Goal: Task Accomplishment & Management: Manage account settings

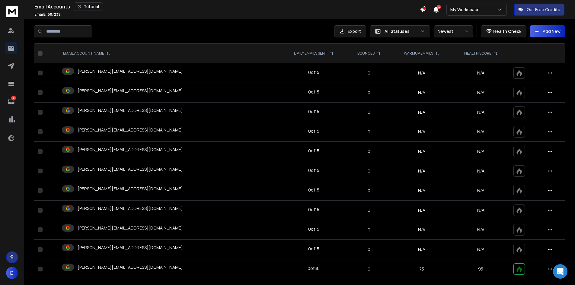
click at [542, 31] on button "Add New" at bounding box center [547, 31] width 35 height 12
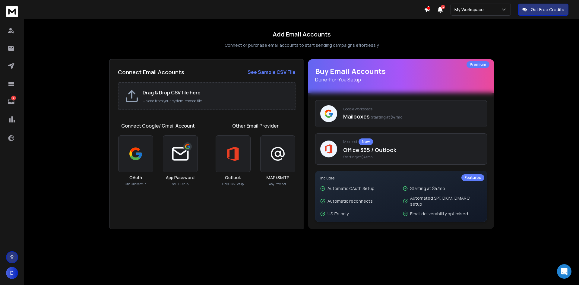
click at [149, 157] on div at bounding box center [135, 153] width 35 height 37
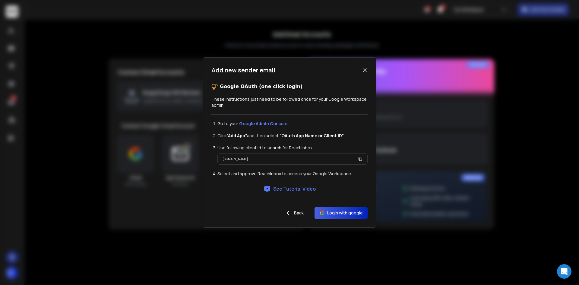
click at [330, 220] on div "Add new sender email Google OAuth (one click login) These instructions just nee…" at bounding box center [290, 142] width 174 height 170
click at [330, 215] on button "Login with google" at bounding box center [341, 213] width 53 height 12
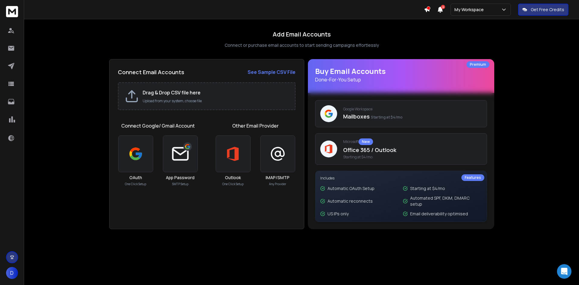
click at [141, 151] on icon at bounding box center [135, 154] width 15 height 18
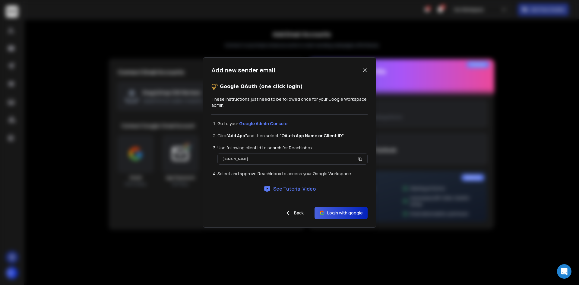
click at [328, 213] on button "Login with google" at bounding box center [341, 213] width 53 height 12
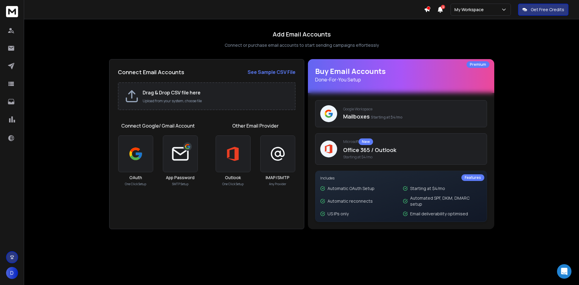
click at [143, 162] on icon at bounding box center [135, 154] width 15 height 18
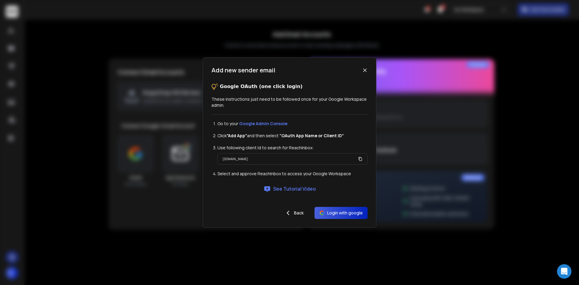
click at [325, 210] on icon at bounding box center [322, 212] width 5 height 5
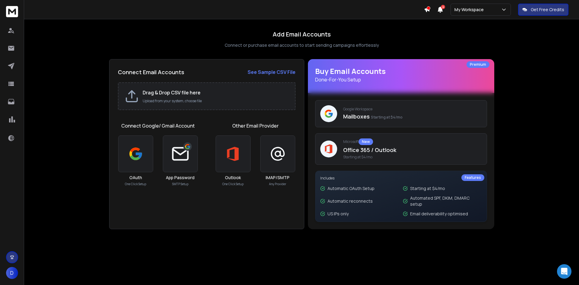
click at [142, 161] on icon at bounding box center [135, 154] width 15 height 18
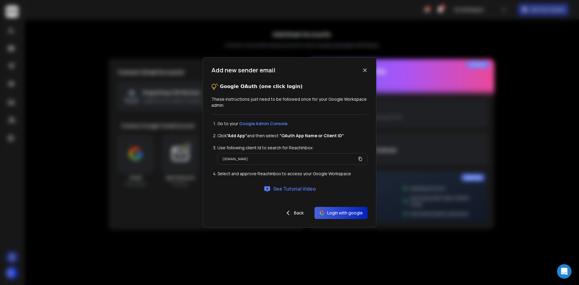
click at [332, 215] on button "Login with google" at bounding box center [341, 213] width 53 height 12
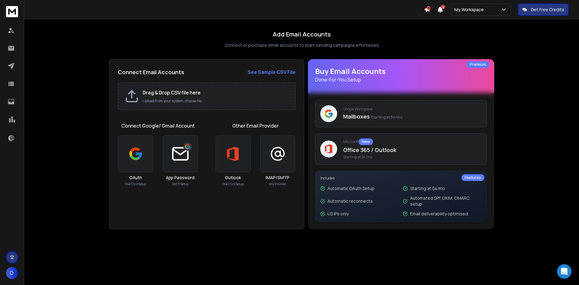
click at [142, 154] on icon at bounding box center [139, 156] width 6 height 6
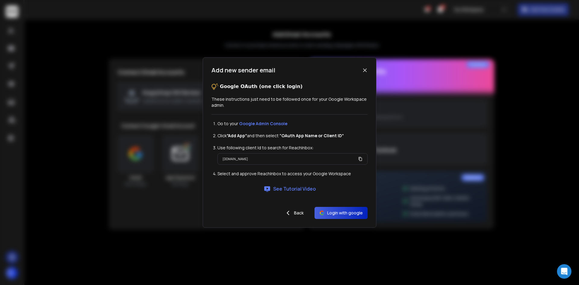
click at [346, 218] on button "Login with google" at bounding box center [341, 213] width 53 height 12
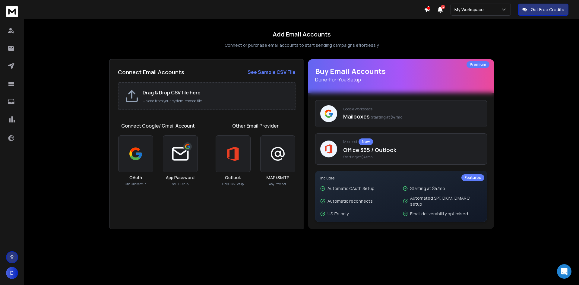
click at [139, 154] on icon at bounding box center [139, 156] width 6 height 6
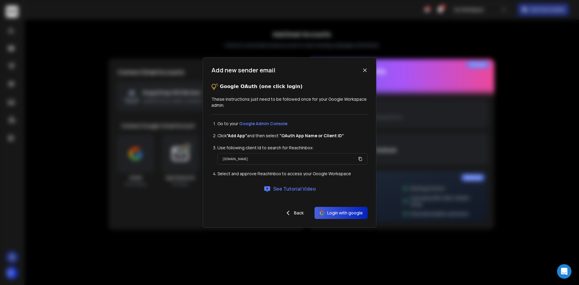
click at [339, 216] on button "Login with google" at bounding box center [341, 213] width 53 height 12
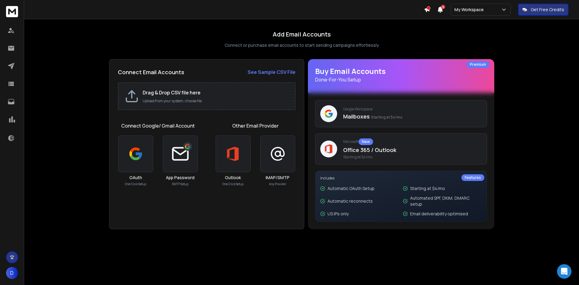
click at [131, 152] on icon at bounding box center [135, 154] width 15 height 18
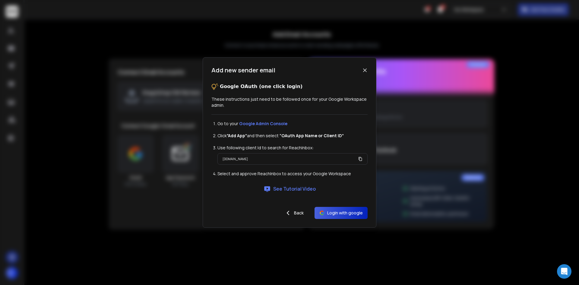
click at [335, 215] on button "Login with google" at bounding box center [341, 213] width 53 height 12
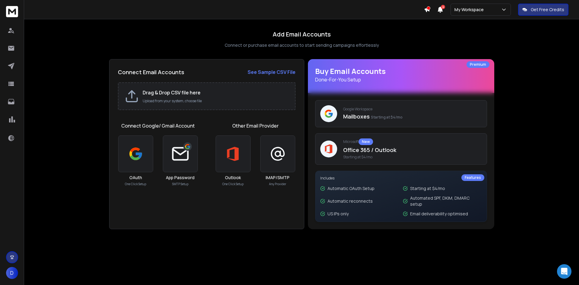
click at [138, 156] on icon at bounding box center [135, 154] width 15 height 18
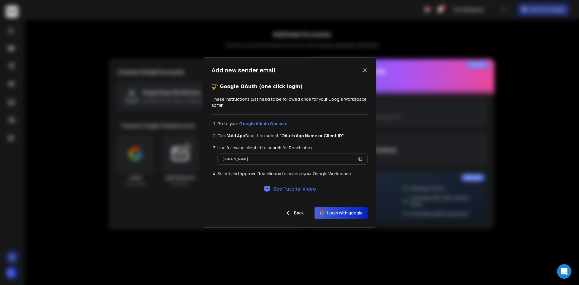
click at [331, 212] on button "Login with google" at bounding box center [341, 213] width 53 height 12
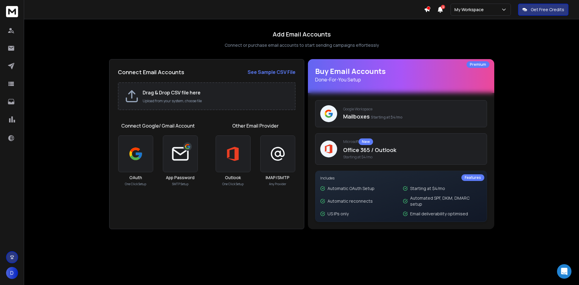
click at [138, 159] on icon at bounding box center [135, 157] width 10 height 5
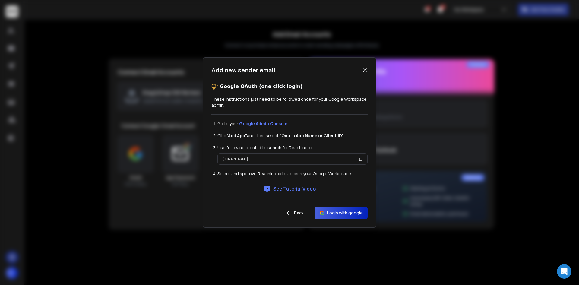
click at [342, 213] on button "Login with google" at bounding box center [341, 213] width 53 height 12
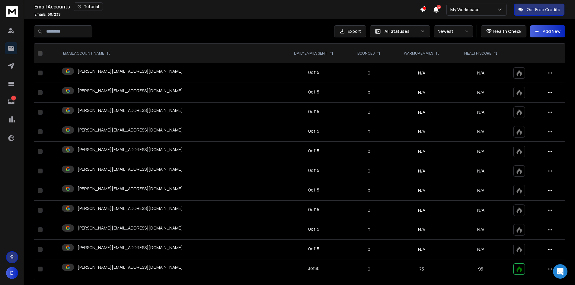
click at [536, 33] on icon at bounding box center [537, 31] width 4 height 4
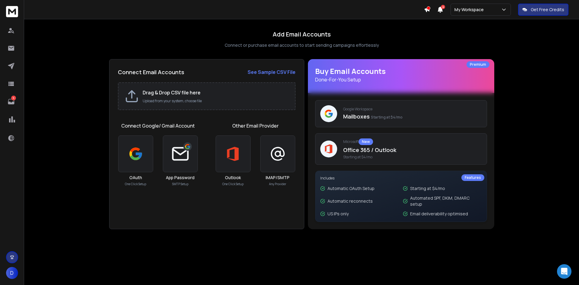
click at [138, 158] on icon at bounding box center [135, 157] width 10 height 5
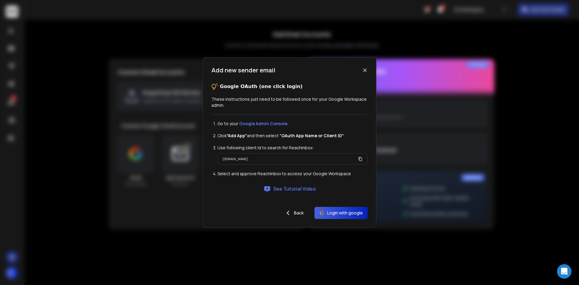
click at [340, 213] on button "Login with google" at bounding box center [341, 213] width 53 height 12
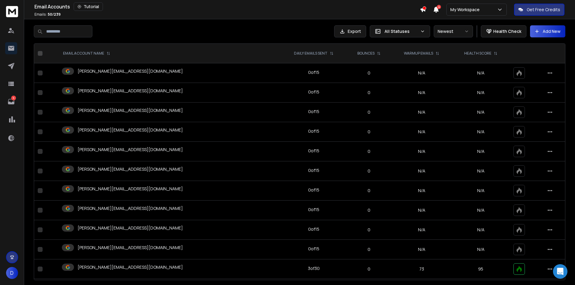
click at [549, 36] on button "Add New" at bounding box center [547, 31] width 35 height 12
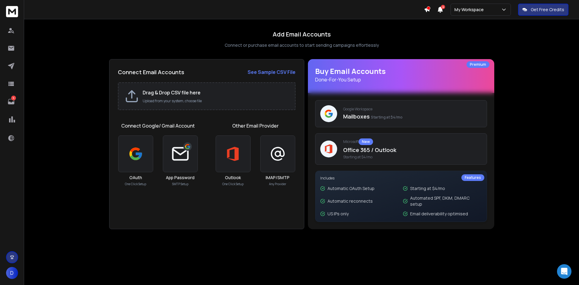
click at [142, 159] on icon at bounding box center [135, 154] width 15 height 18
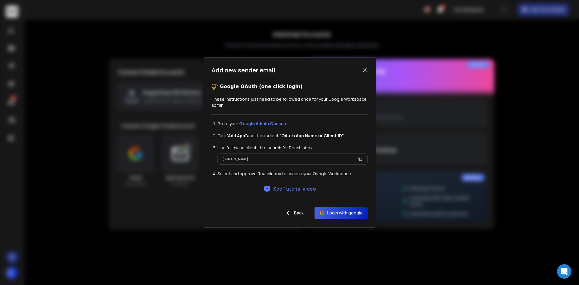
click at [341, 218] on button "Login with google" at bounding box center [341, 213] width 53 height 12
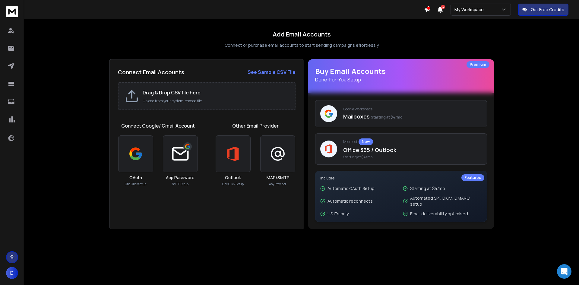
click at [128, 160] on div at bounding box center [135, 153] width 35 height 37
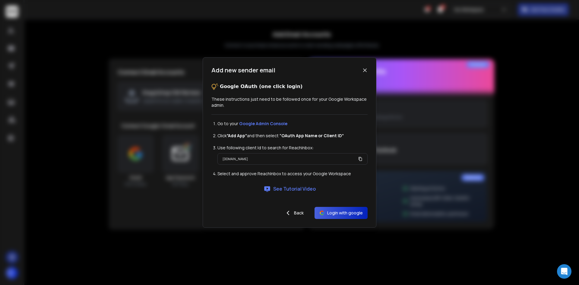
click at [335, 211] on button "Login with google" at bounding box center [341, 213] width 53 height 12
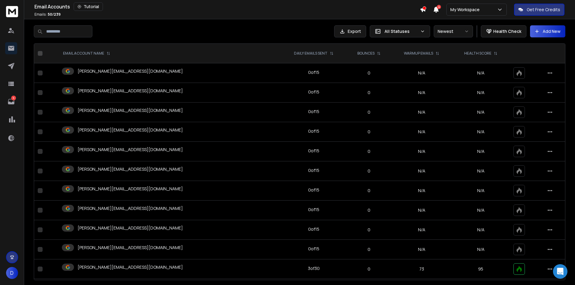
click at [549, 33] on button "Add New" at bounding box center [547, 31] width 35 height 12
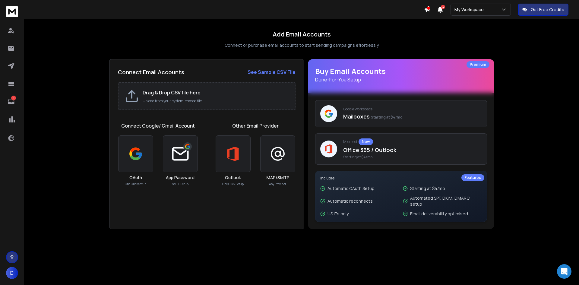
click at [142, 161] on icon at bounding box center [135, 154] width 15 height 18
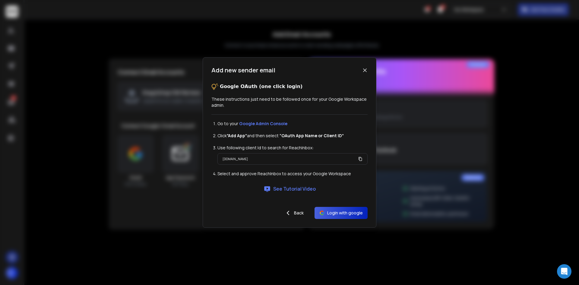
click at [342, 217] on button "Login with google" at bounding box center [341, 213] width 53 height 12
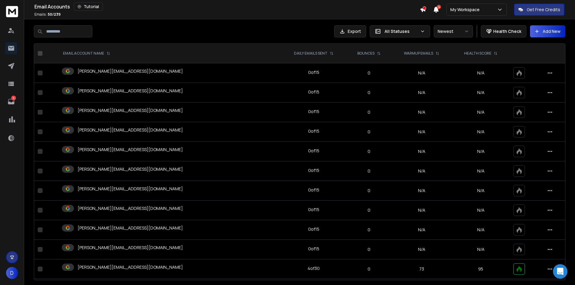
click at [529, 33] on div "Export All Statuses Newest Health Check Add New" at bounding box center [449, 31] width 231 height 12
click at [539, 32] on icon at bounding box center [537, 31] width 4 height 4
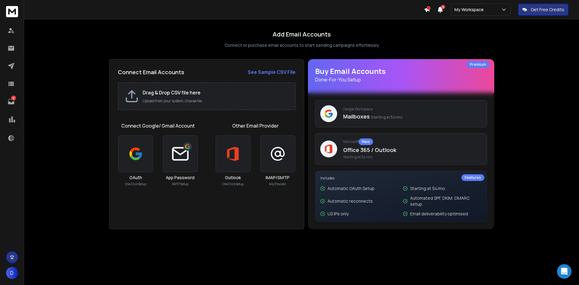
click at [137, 158] on icon at bounding box center [135, 154] width 15 height 18
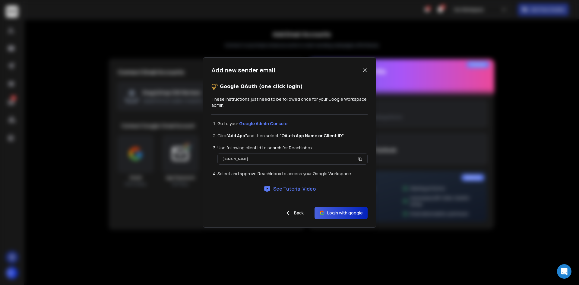
click at [331, 216] on button "Login with google" at bounding box center [341, 213] width 53 height 12
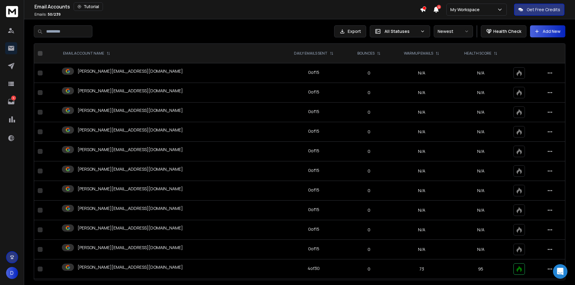
click at [545, 30] on button "Add New" at bounding box center [547, 31] width 35 height 12
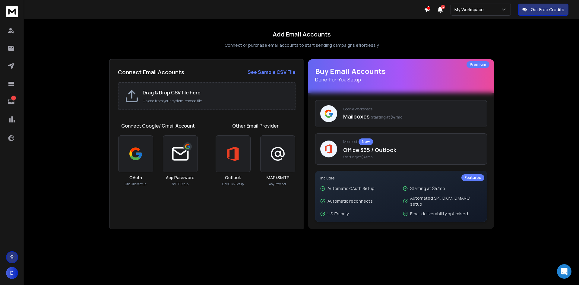
click at [130, 161] on icon at bounding box center [135, 154] width 15 height 18
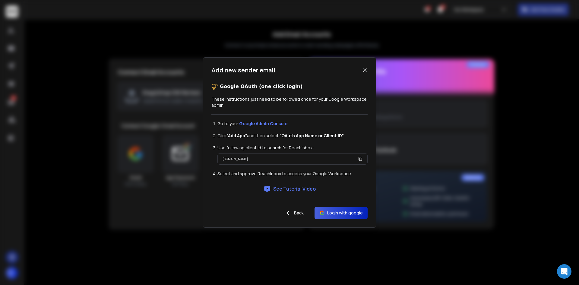
click at [342, 215] on button "Login with google" at bounding box center [341, 213] width 53 height 12
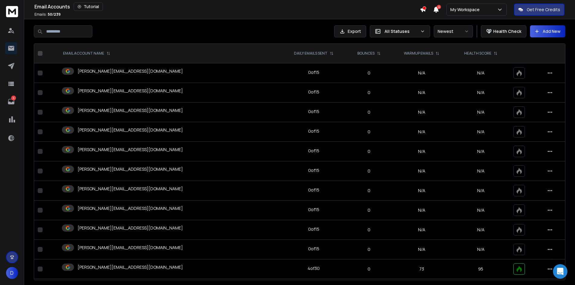
click at [559, 32] on button "Add New" at bounding box center [547, 31] width 35 height 12
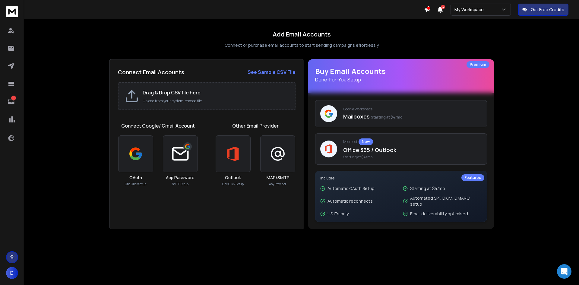
click at [140, 159] on icon at bounding box center [135, 157] width 10 height 5
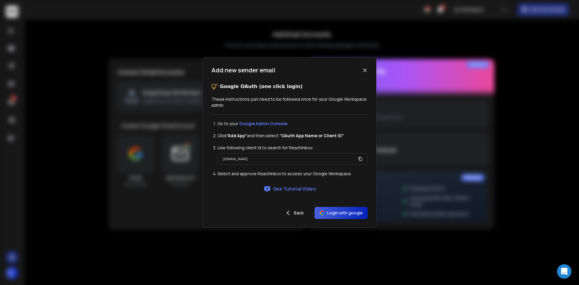
click at [338, 206] on div "Google OAuth (one click login) These instructions just need to be followed once…" at bounding box center [290, 151] width 156 height 136
click at [336, 210] on button "Login with google" at bounding box center [341, 213] width 53 height 12
